Goal: Task Accomplishment & Management: Use online tool/utility

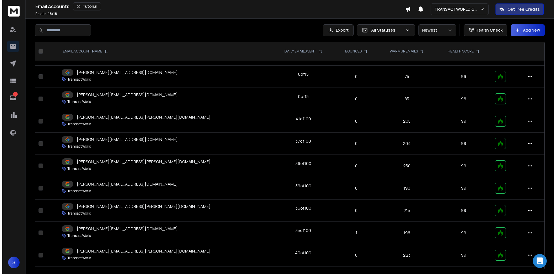
scroll to position [198, 0]
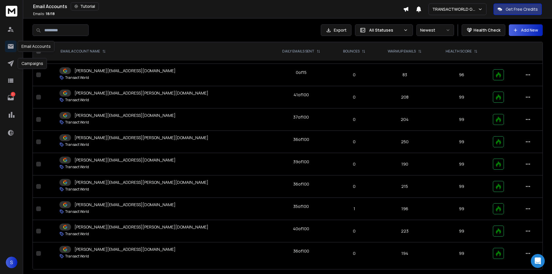
click at [7, 48] on icon at bounding box center [10, 46] width 7 height 7
click at [13, 64] on icon at bounding box center [10, 63] width 7 height 7
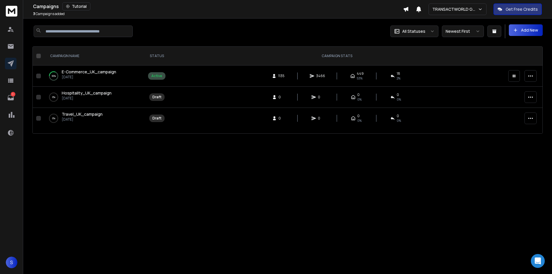
click at [95, 75] on p "[DATE]" at bounding box center [89, 77] width 54 height 5
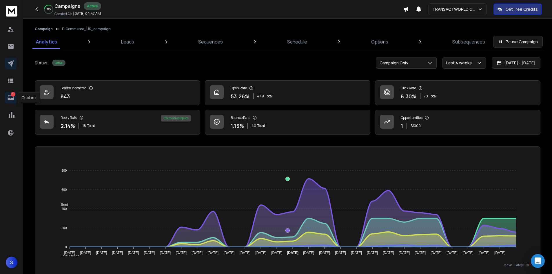
click at [14, 97] on icon at bounding box center [10, 97] width 7 height 7
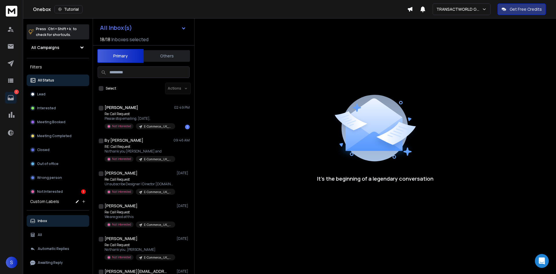
scroll to position [29, 0]
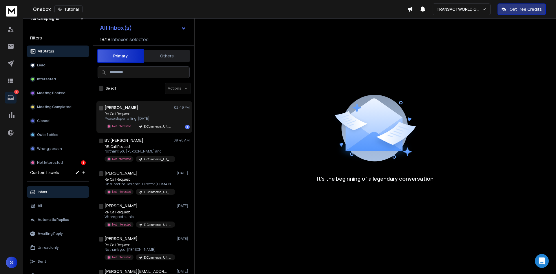
click at [125, 113] on p "Re: Call Request" at bounding box center [139, 113] width 69 height 5
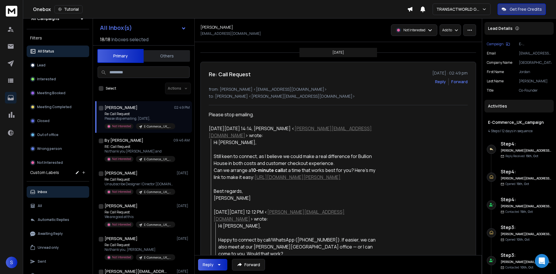
click at [137, 114] on p "Re: Call Request" at bounding box center [139, 113] width 69 height 5
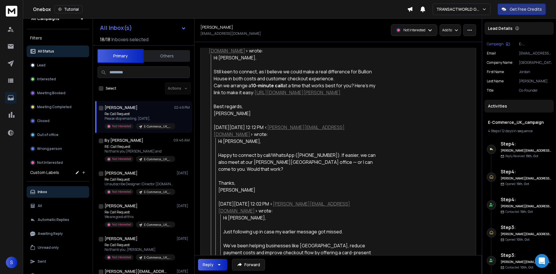
scroll to position [0, 0]
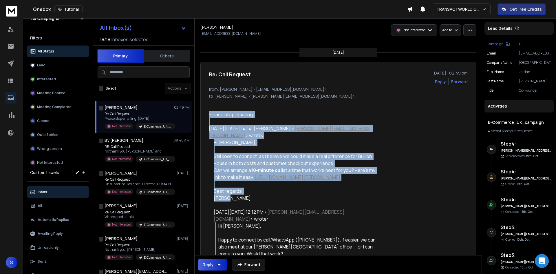
drag, startPoint x: 240, startPoint y: 198, endPoint x: 207, endPoint y: 103, distance: 100.1
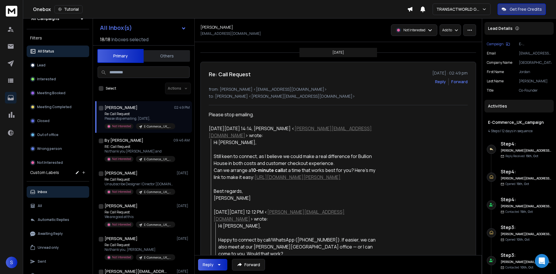
click at [130, 105] on h1 "[PERSON_NAME]" at bounding box center [121, 108] width 33 height 6
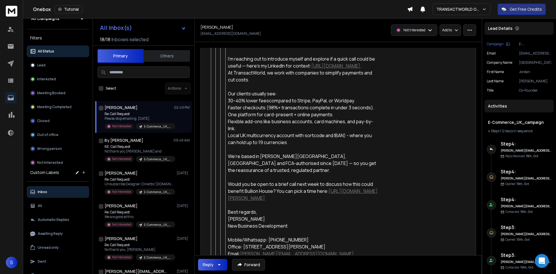
scroll to position [463, 0]
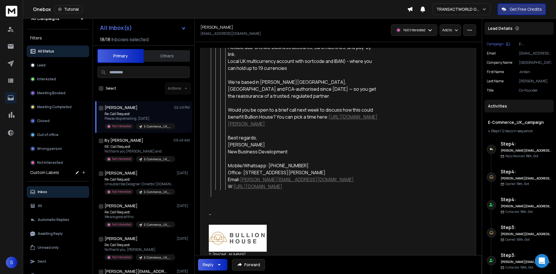
click at [274, 148] on span "New Business Development" at bounding box center [258, 151] width 60 height 6
